Goal: Communication & Community: Answer question/provide support

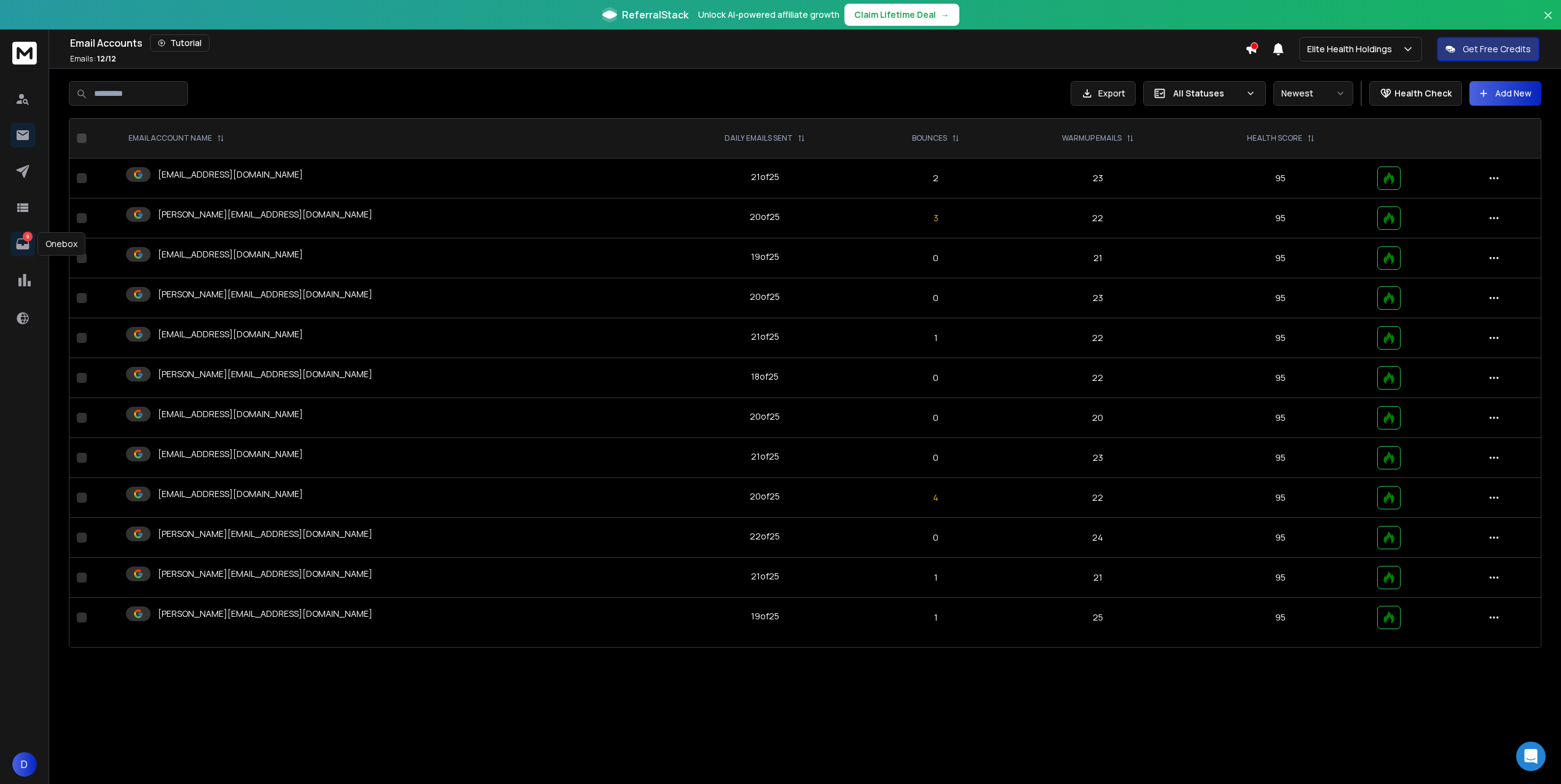
click at [28, 238] on p "9" at bounding box center [27, 236] width 10 height 10
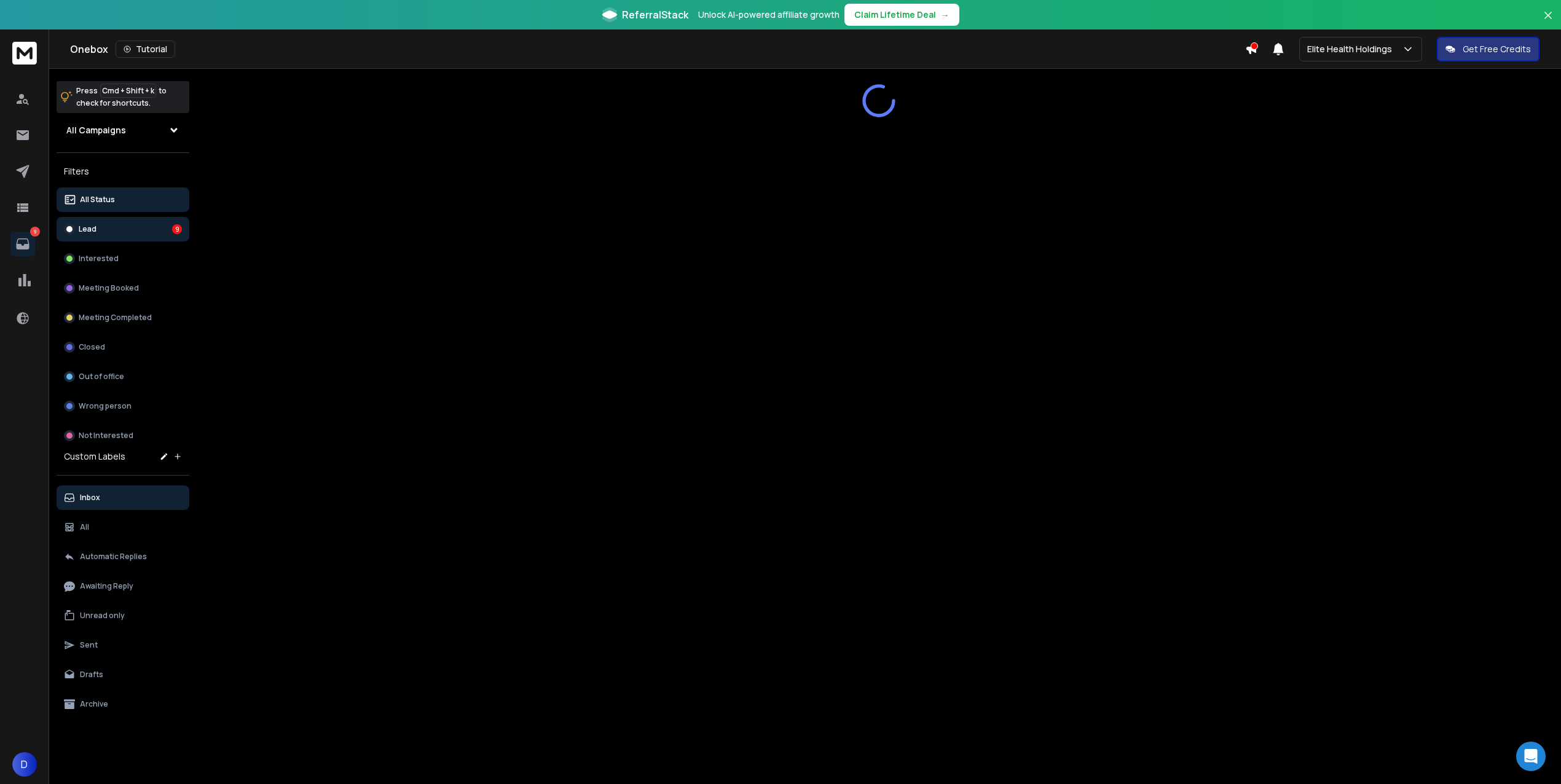
click at [148, 233] on button "Lead 9" at bounding box center [123, 229] width 133 height 25
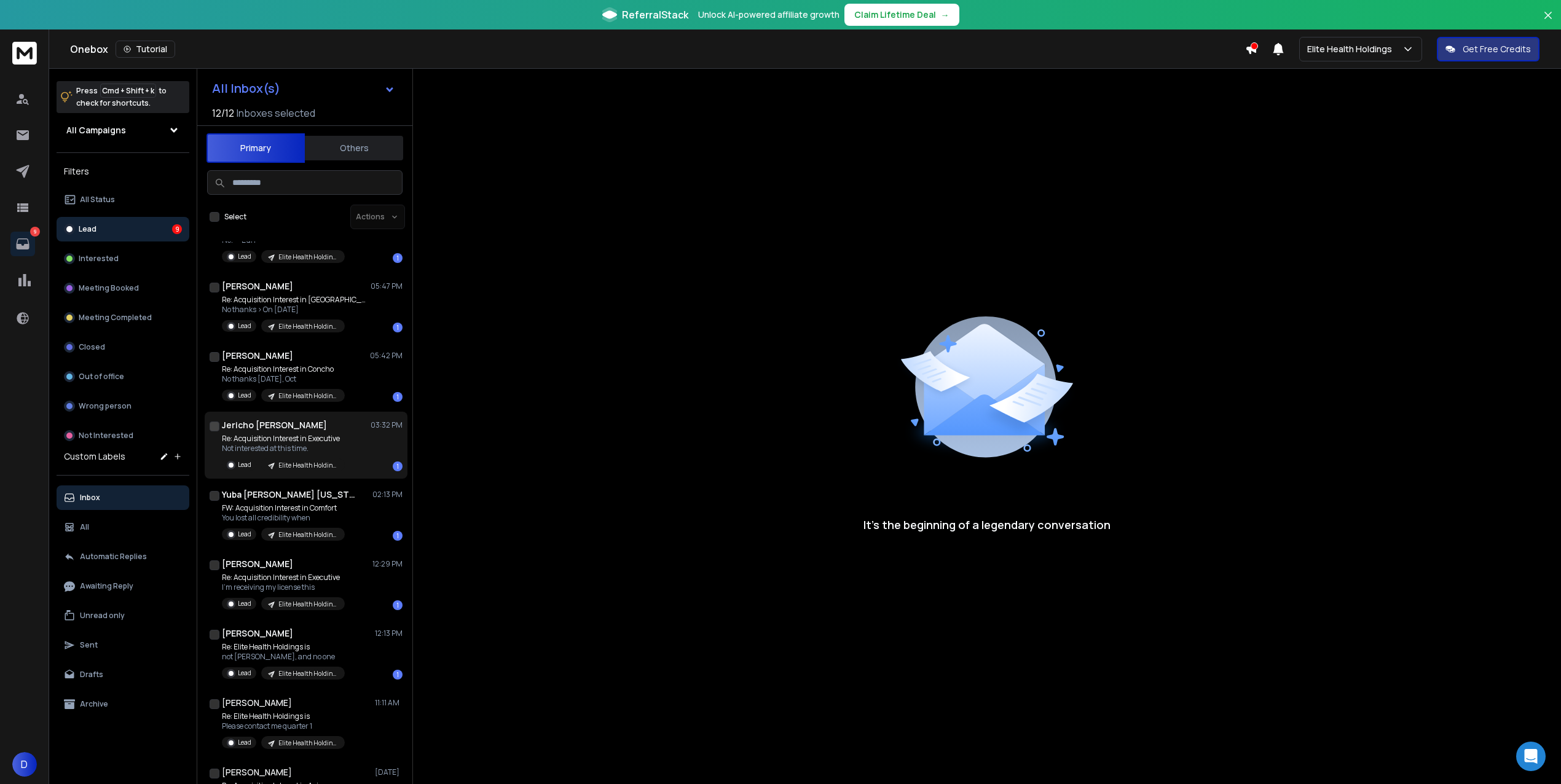
scroll to position [243, 0]
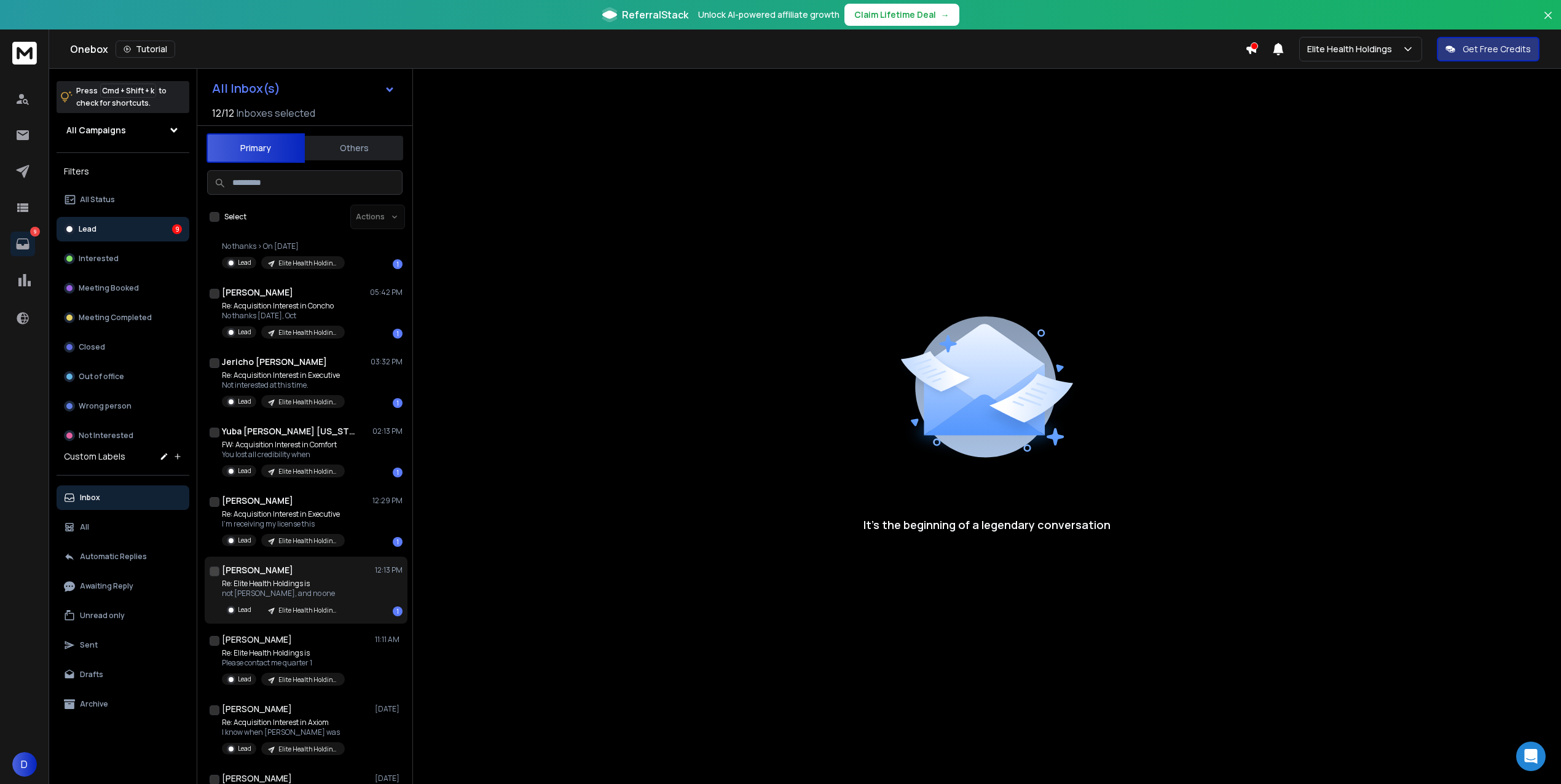
click at [365, 573] on div "[PERSON_NAME] 12:13 PM" at bounding box center [312, 570] width 180 height 12
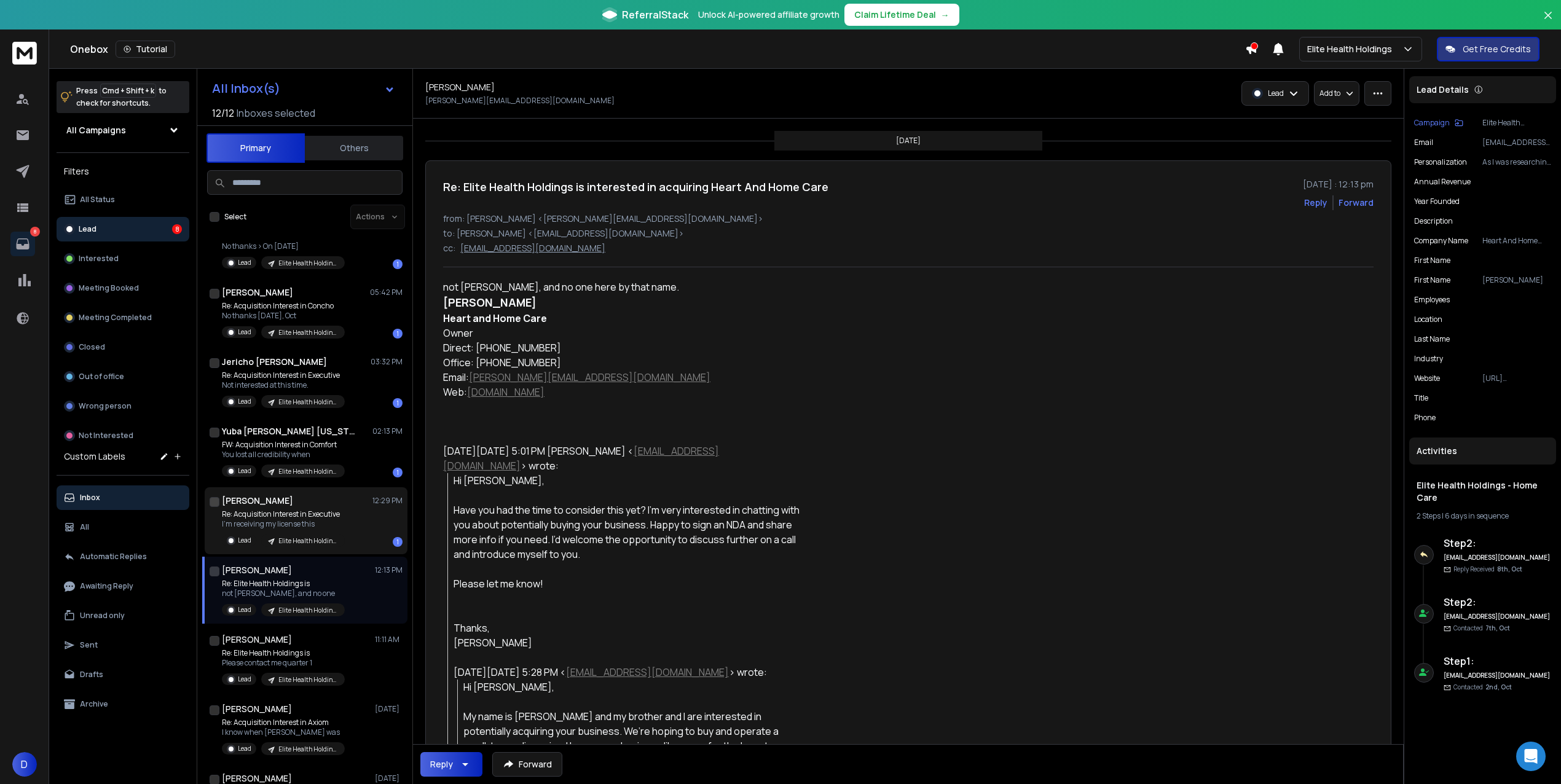
click at [363, 499] on div "[PERSON_NAME] 12:29 PM" at bounding box center [312, 501] width 180 height 12
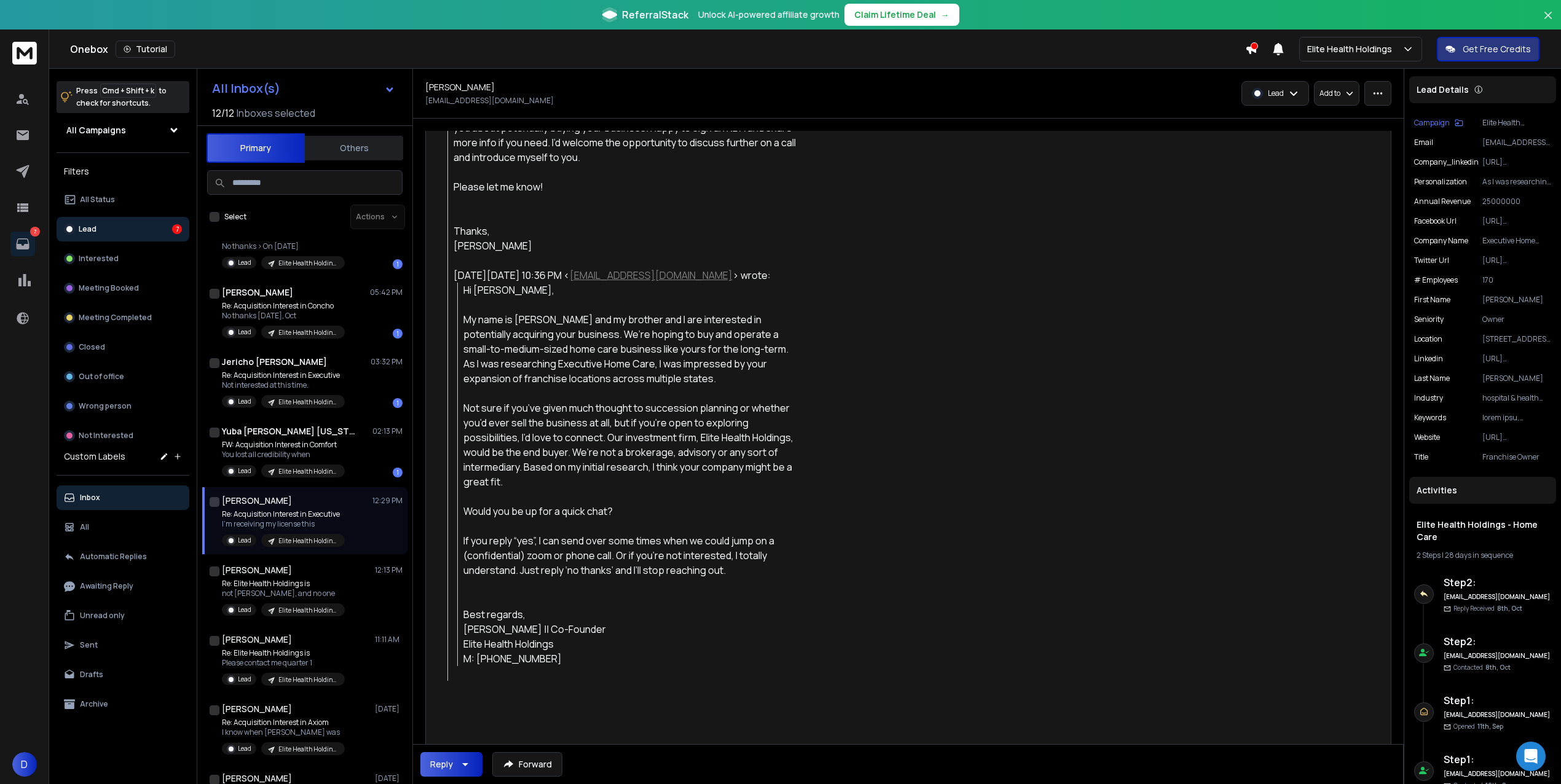
scroll to position [0, 0]
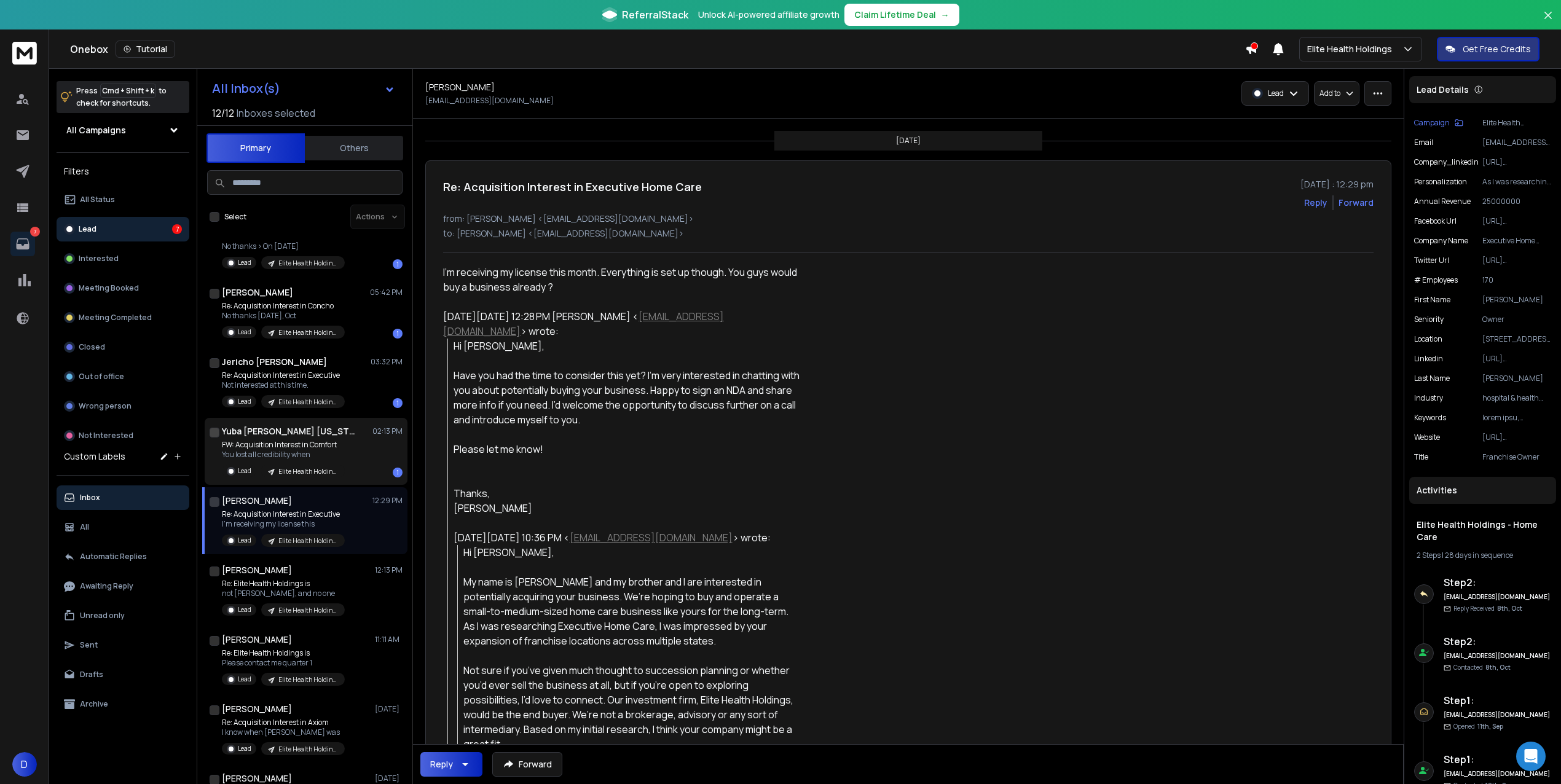
click at [308, 444] on p "FW: Acquisition Interest in Comfort" at bounding box center [283, 444] width 123 height 10
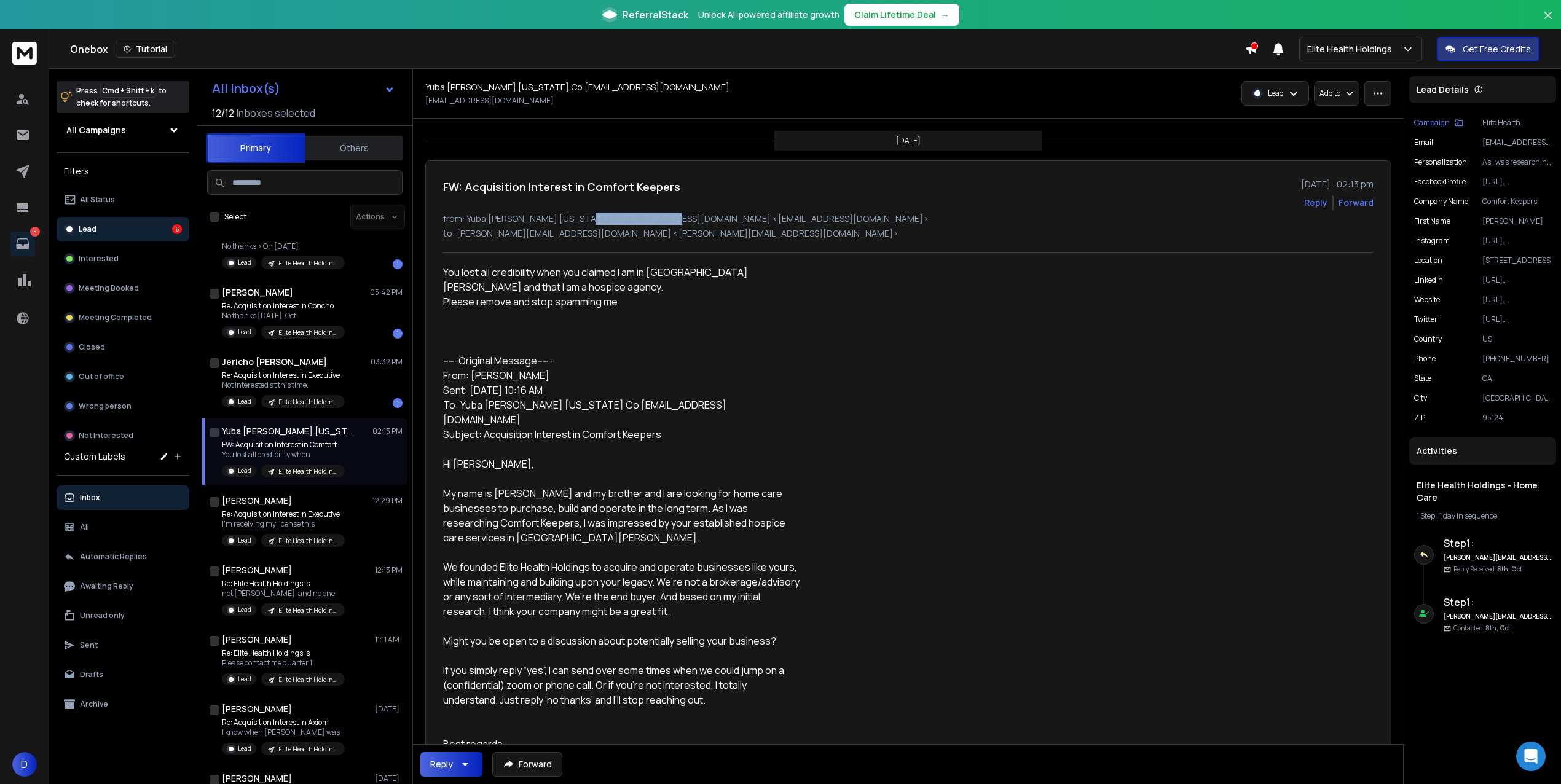
drag, startPoint x: 662, startPoint y: 219, endPoint x: 580, endPoint y: 218, distance: 82.0
click at [580, 218] on p "from: Yuba [PERSON_NAME] [US_STATE] Co [EMAIL_ADDRESS][DOMAIN_NAME] <[EMAIL_ADD…" at bounding box center [908, 219] width 930 height 12
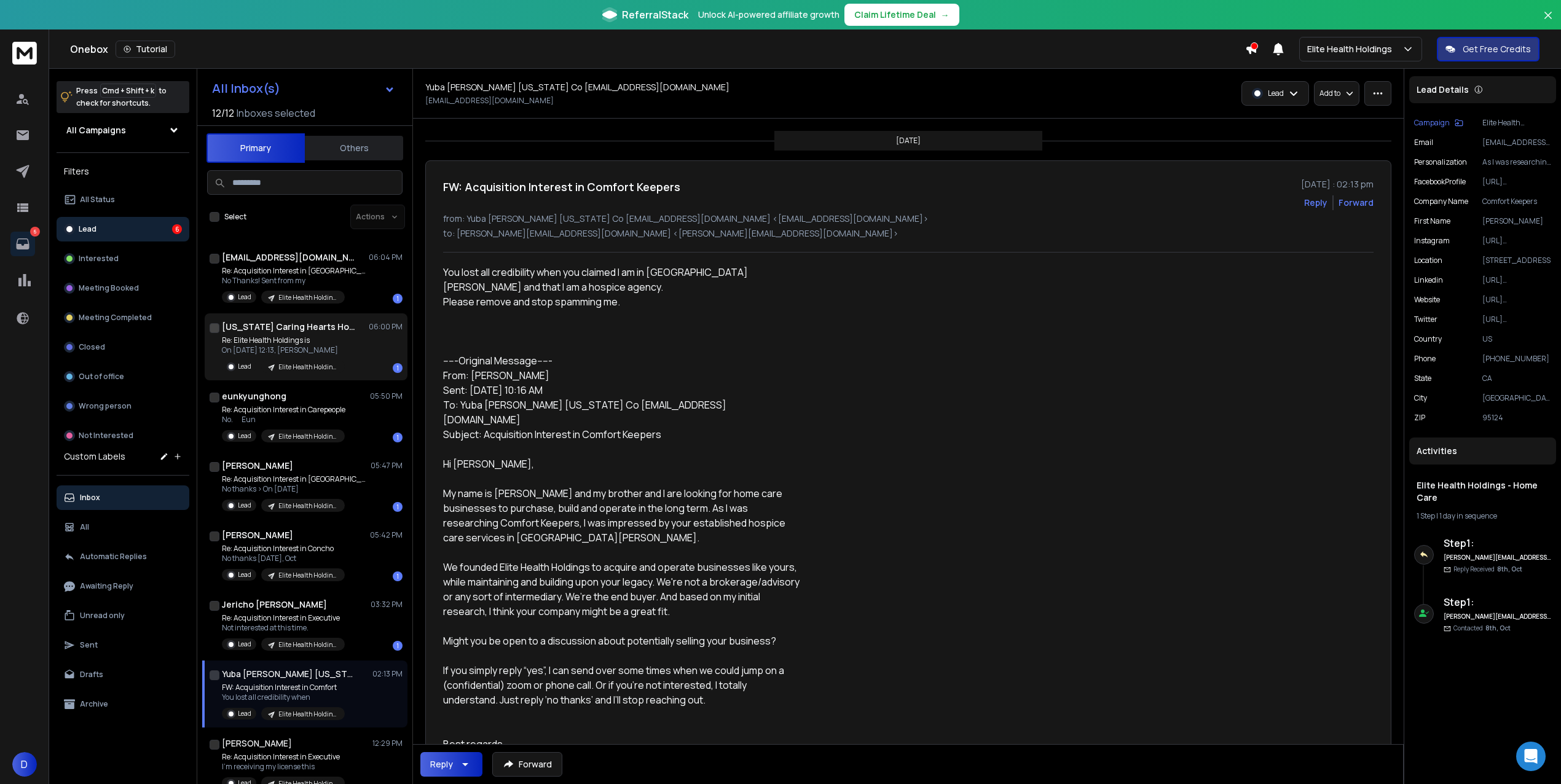
click at [344, 348] on p "On [DATE] 12:13, [PERSON_NAME]" at bounding box center [283, 350] width 123 height 10
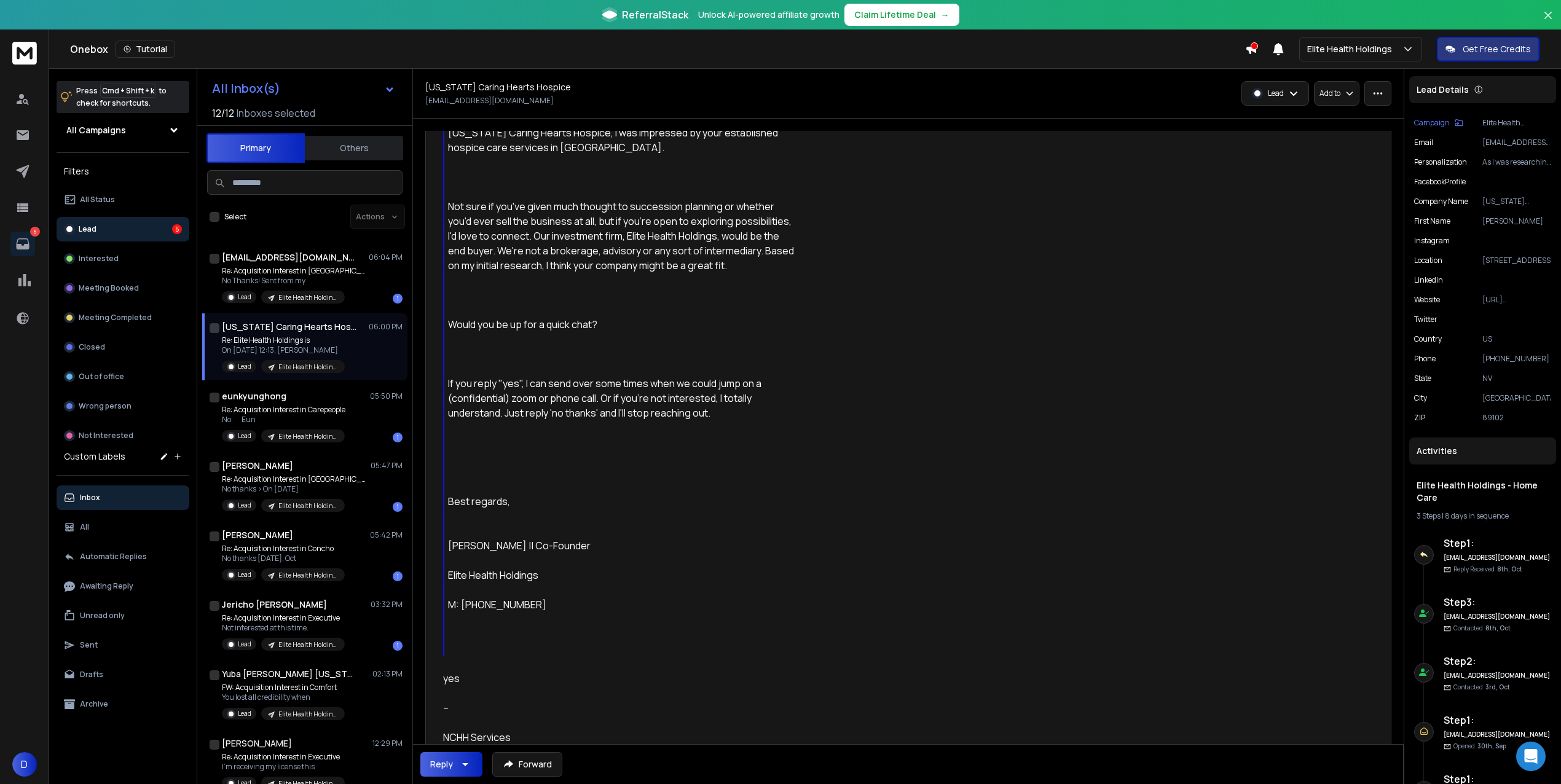
scroll to position [630, 0]
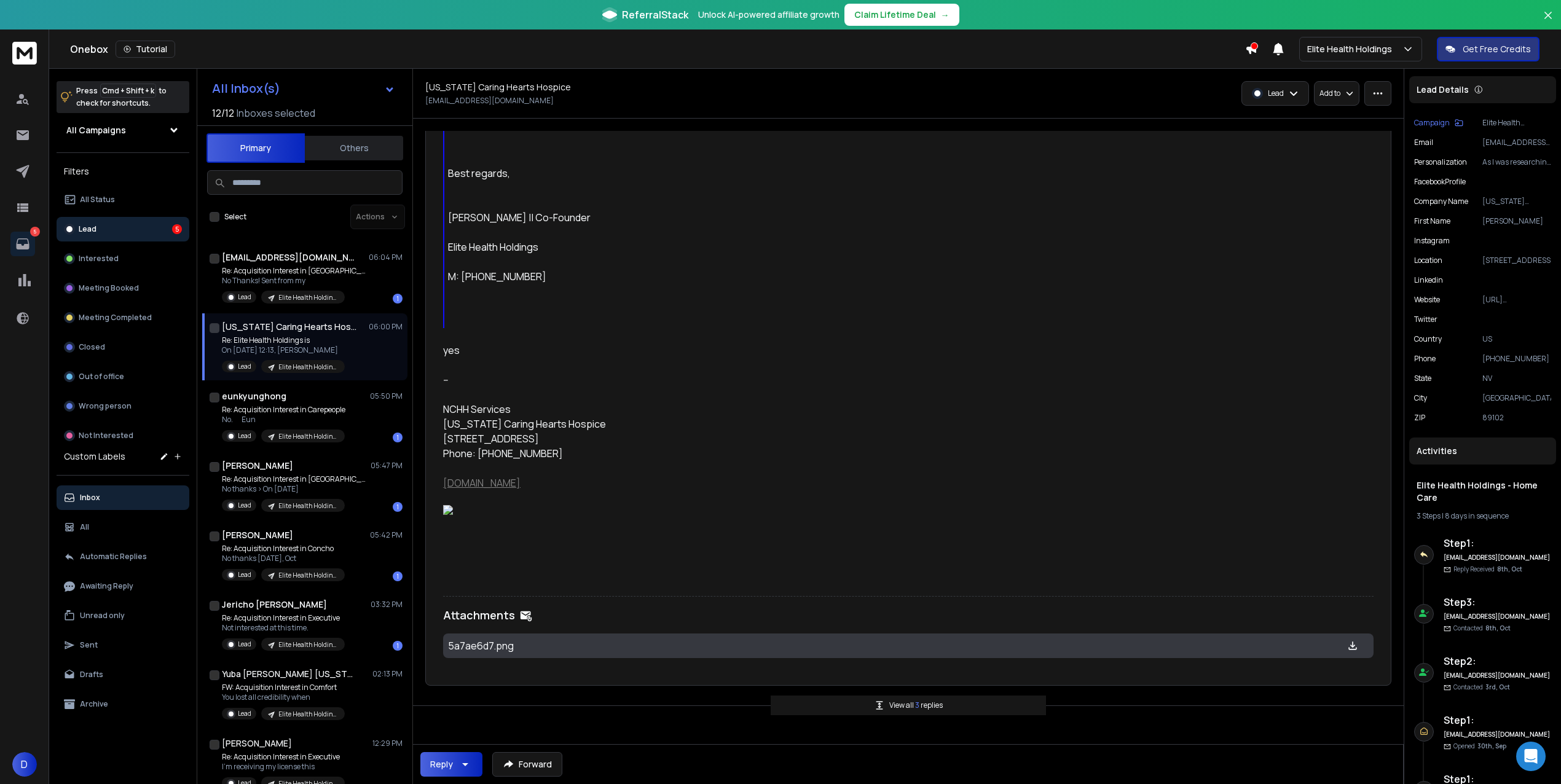
click at [580, 646] on div "5a7ae6d7.png" at bounding box center [587, 646] width 277 height 15
click at [506, 643] on div "5a7ae6d7.png" at bounding box center [587, 646] width 277 height 15
click at [520, 485] on link "[DOMAIN_NAME]" at bounding box center [481, 483] width 77 height 14
click at [570, 521] on div "-- NCHH Services [US_STATE] Caring Hearts Hospice [STREET_ADDRESS] Phone: [PHON…" at bounding box center [622, 450] width 359 height 157
click at [464, 767] on icon "button" at bounding box center [465, 764] width 15 height 15
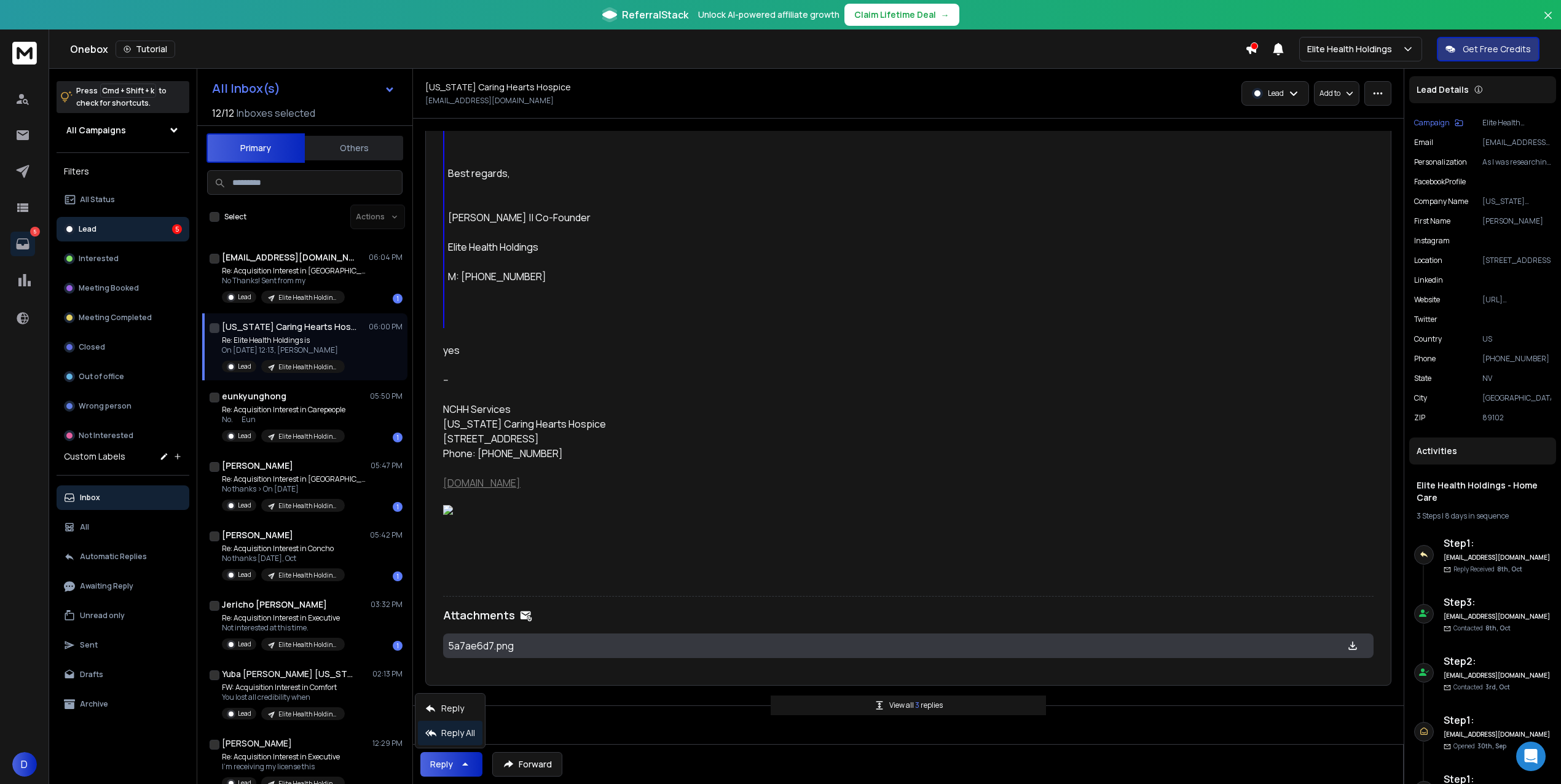
click at [459, 727] on p "Reply All" at bounding box center [458, 733] width 34 height 12
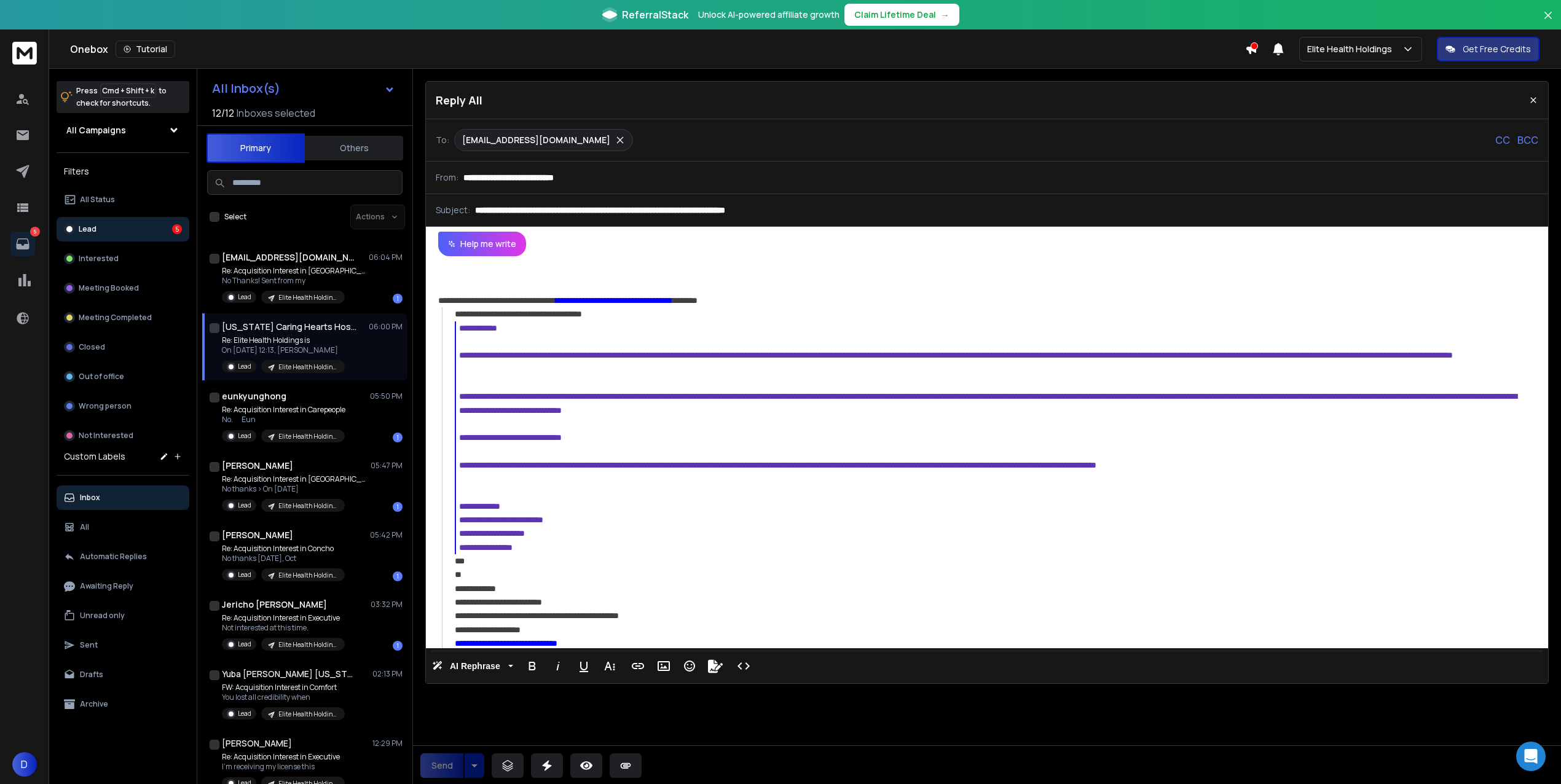
scroll to position [62, 0]
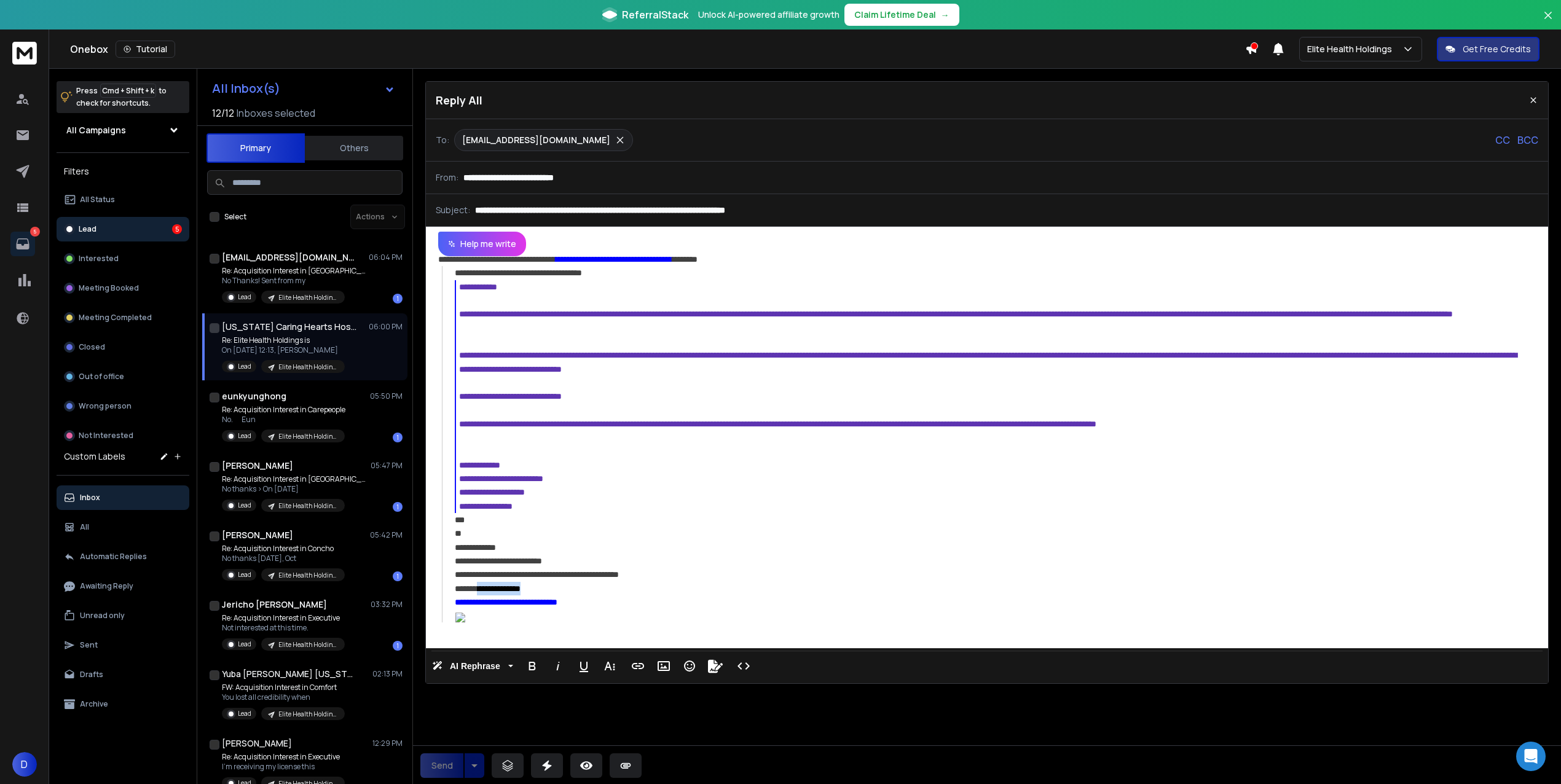
drag, startPoint x: 543, startPoint y: 584, endPoint x: 484, endPoint y: 585, distance: 59.0
click at [484, 585] on p "**********" at bounding box center [990, 568] width 1069 height 56
